Goal: Task Accomplishment & Management: Use online tool/utility

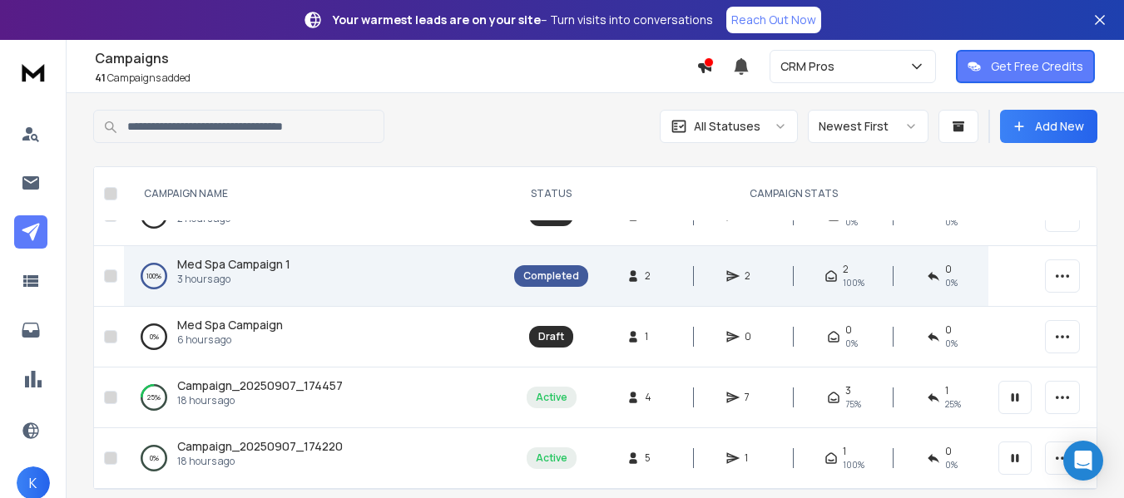
scroll to position [499, 0]
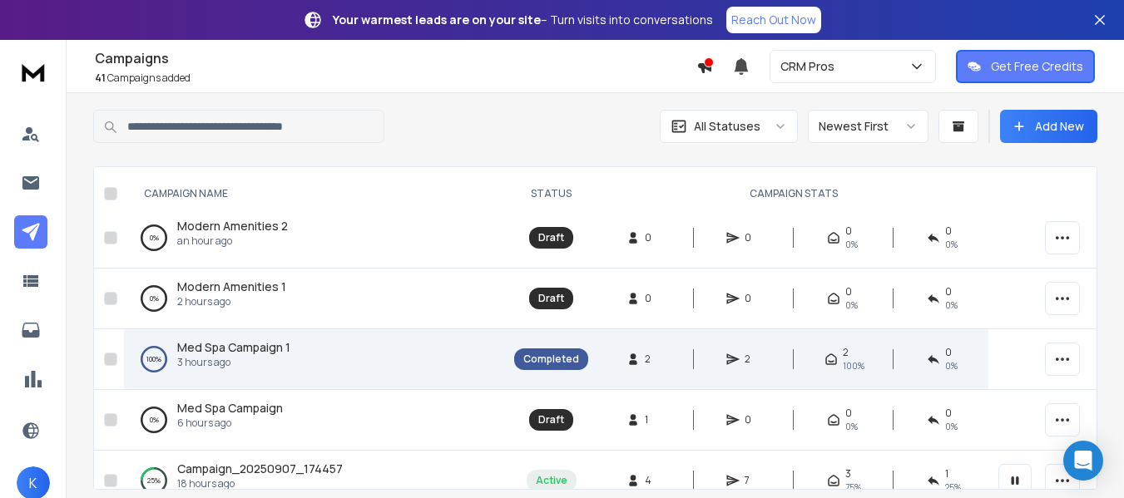
click at [1055, 358] on icon "button" at bounding box center [1062, 359] width 17 height 17
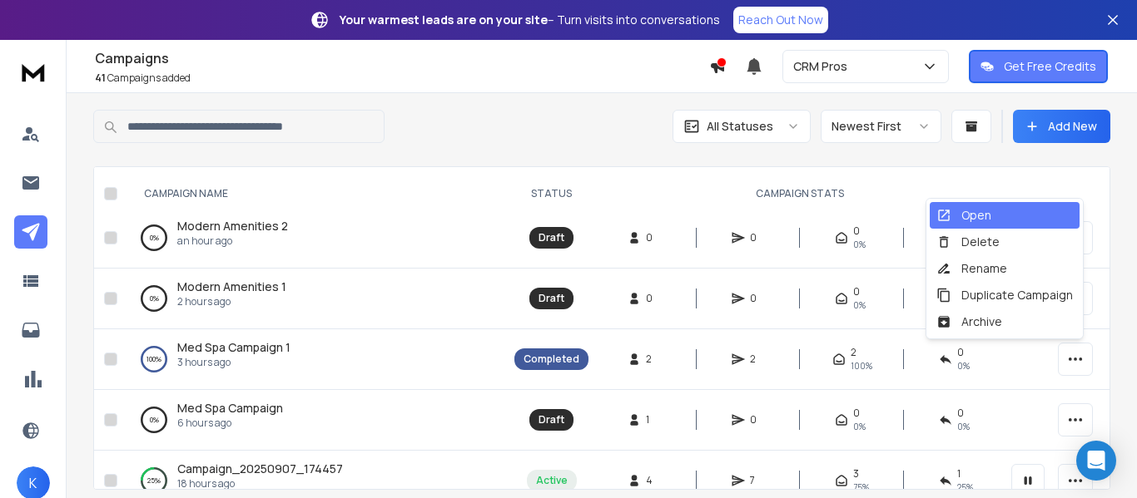
click at [1015, 214] on div "Open" at bounding box center [1004, 215] width 150 height 27
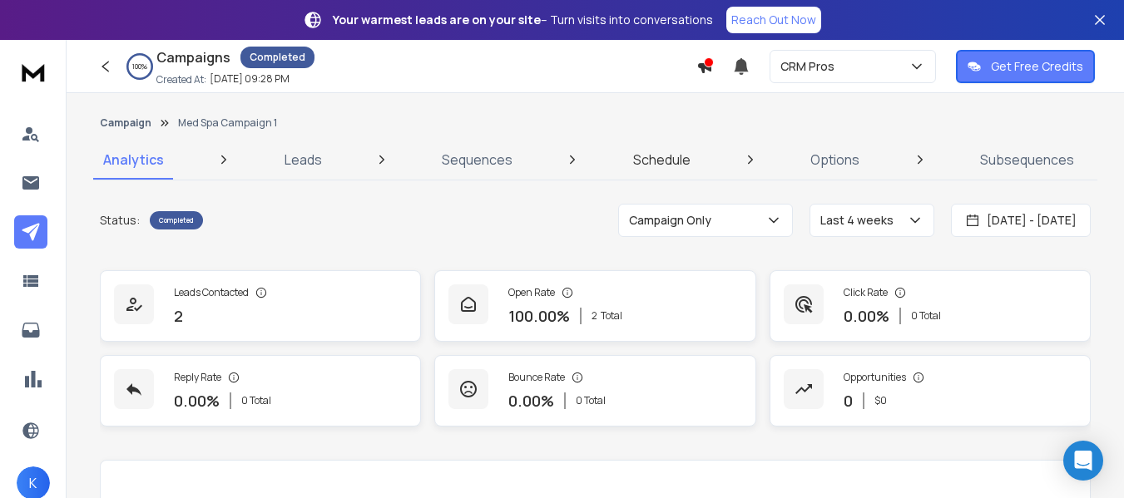
click at [682, 160] on p "Schedule" at bounding box center [661, 160] width 57 height 20
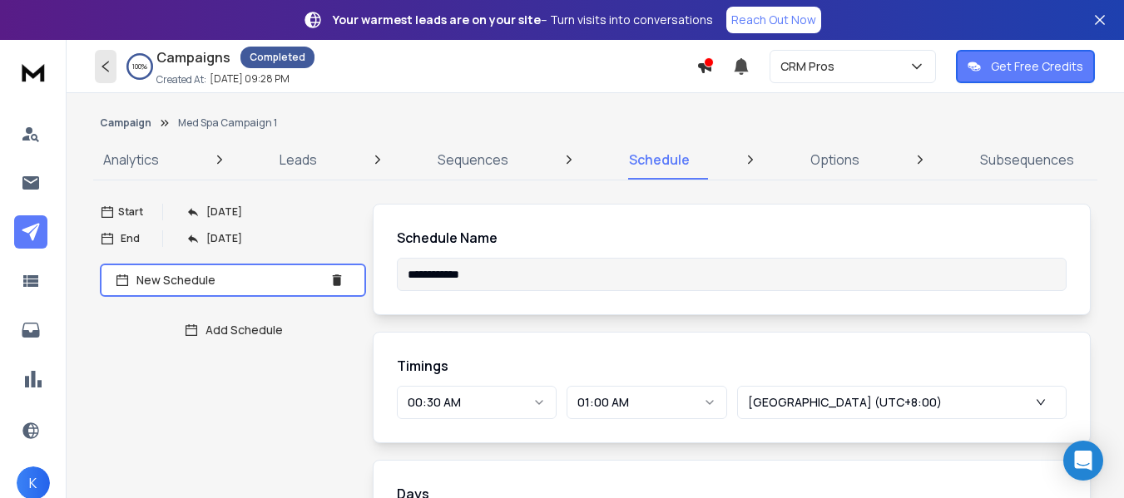
click at [112, 72] on icon at bounding box center [105, 66] width 15 height 15
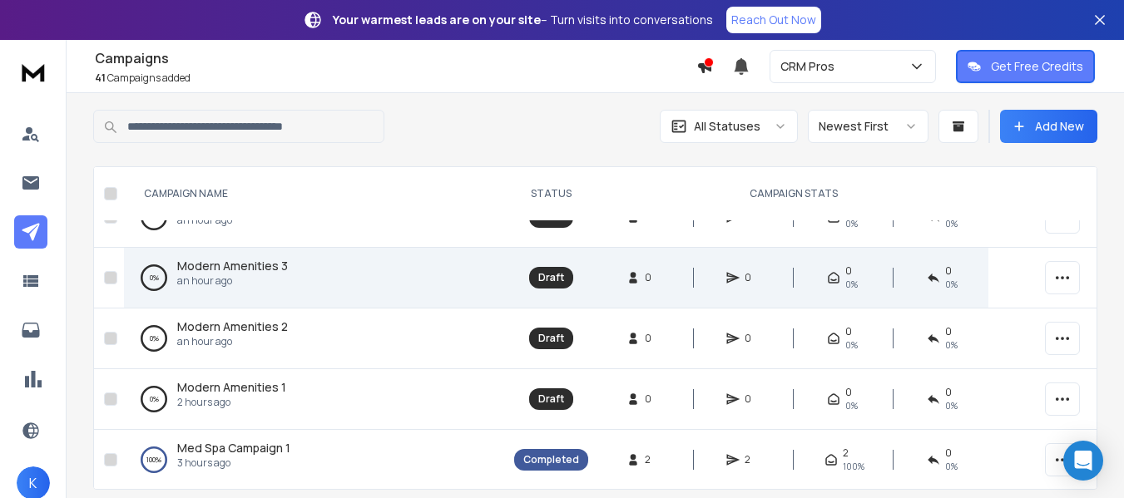
scroll to position [499, 0]
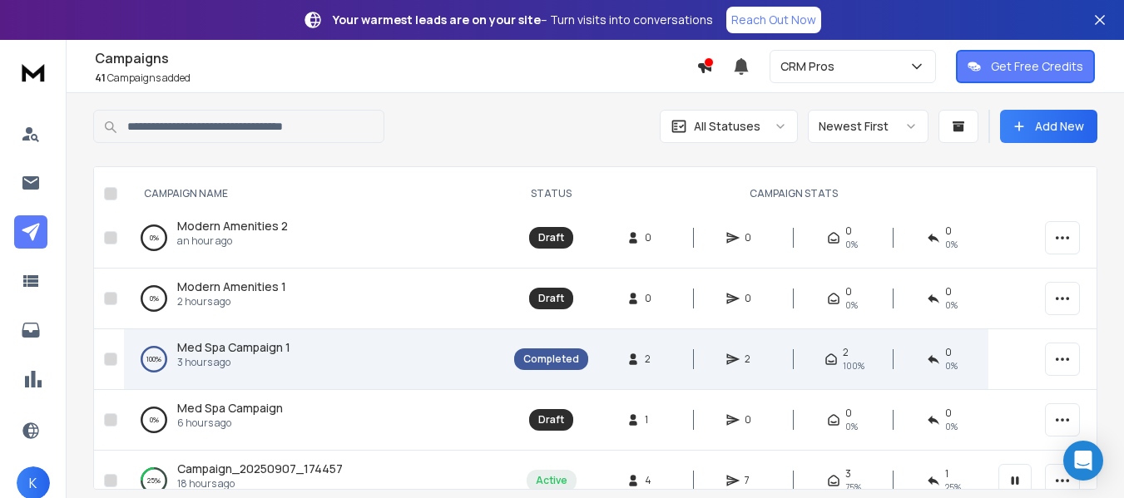
click at [1045, 354] on button "button" at bounding box center [1062, 359] width 35 height 33
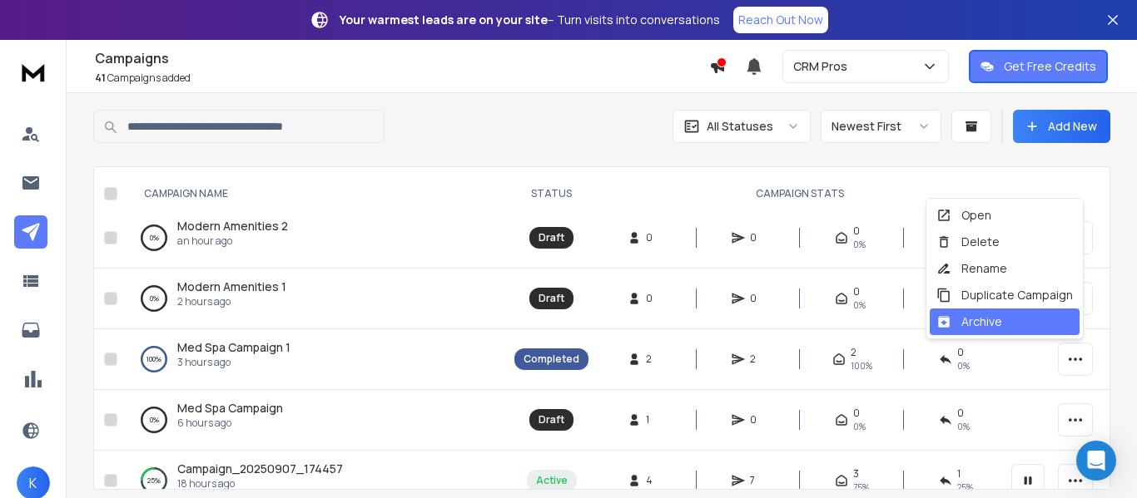
click at [485, 142] on div at bounding box center [347, 126] width 508 height 33
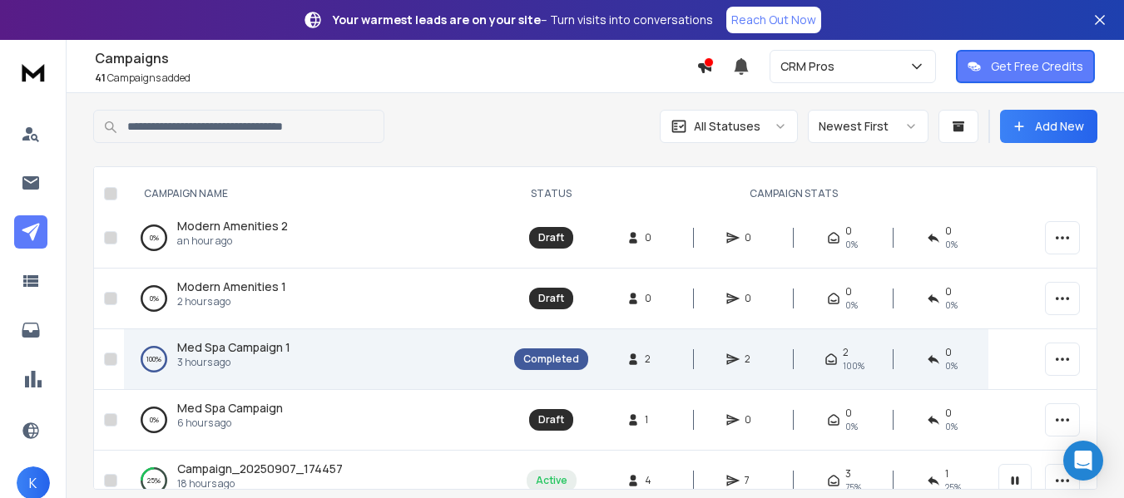
click at [239, 363] on p "3 hours ago" at bounding box center [233, 362] width 113 height 13
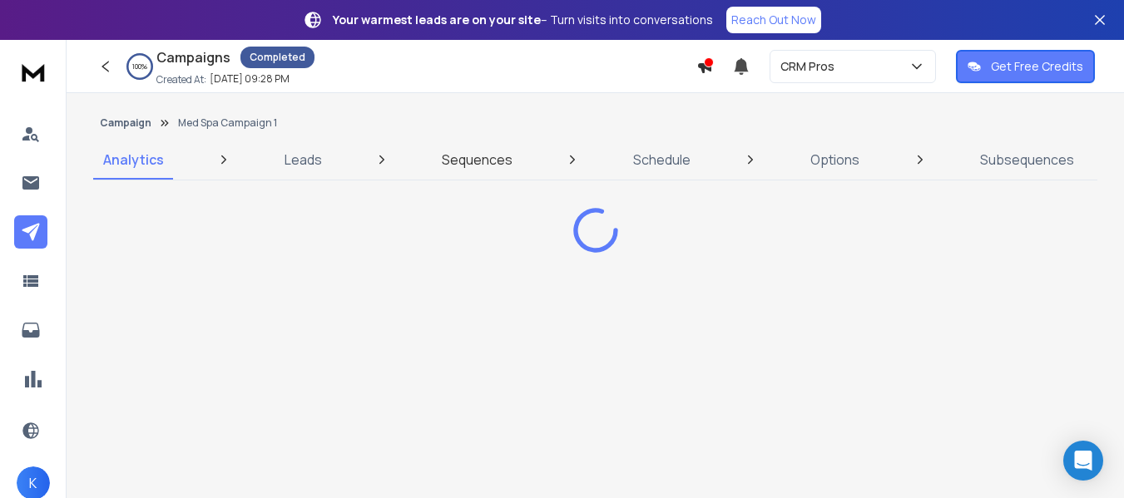
click at [503, 165] on p "Sequences" at bounding box center [477, 160] width 71 height 20
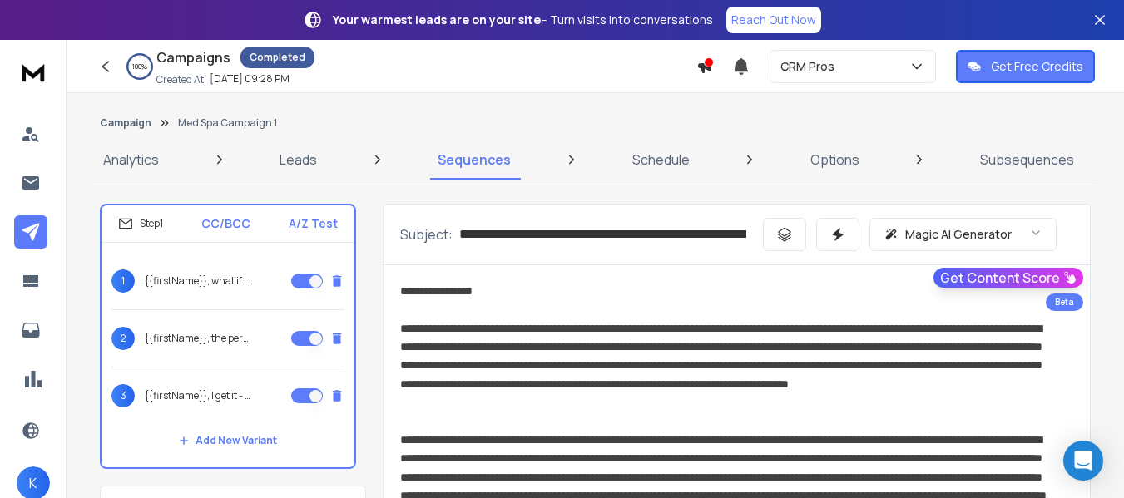
click at [238, 265] on div "1 {{firstName}}, what if you could feel 10 years younger by spring?" at bounding box center [228, 281] width 233 height 57
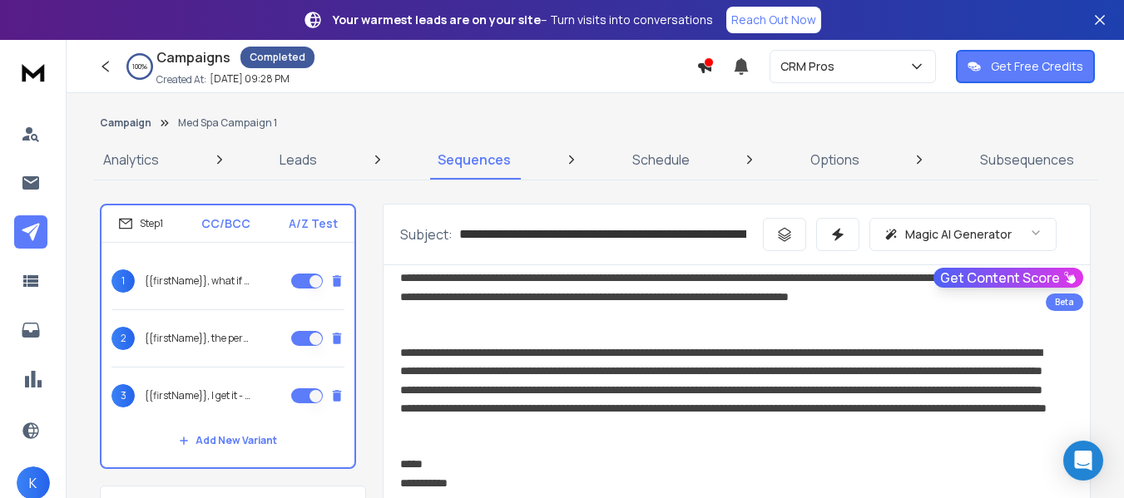
scroll to position [88, 0]
click at [884, 409] on div "**********" at bounding box center [730, 389] width 661 height 93
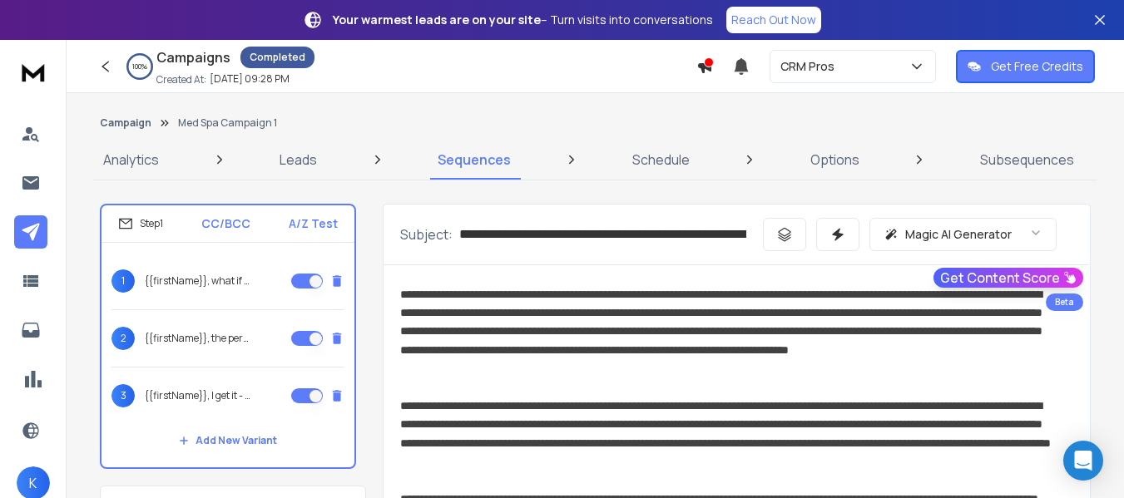
scroll to position [5, 0]
